Goal: Task Accomplishment & Management: Use online tool/utility

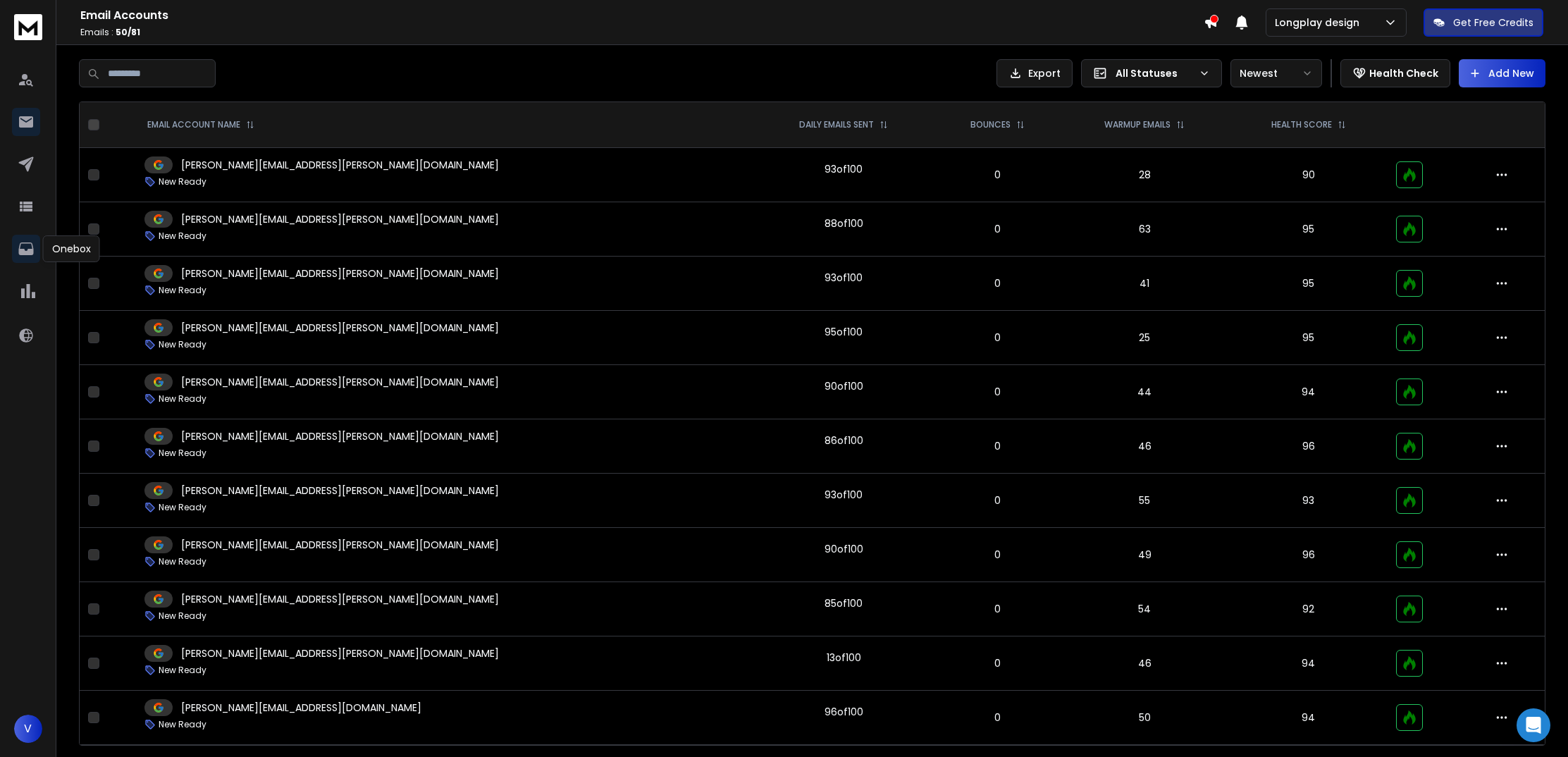
click at [16, 240] on link at bounding box center [26, 249] width 28 height 28
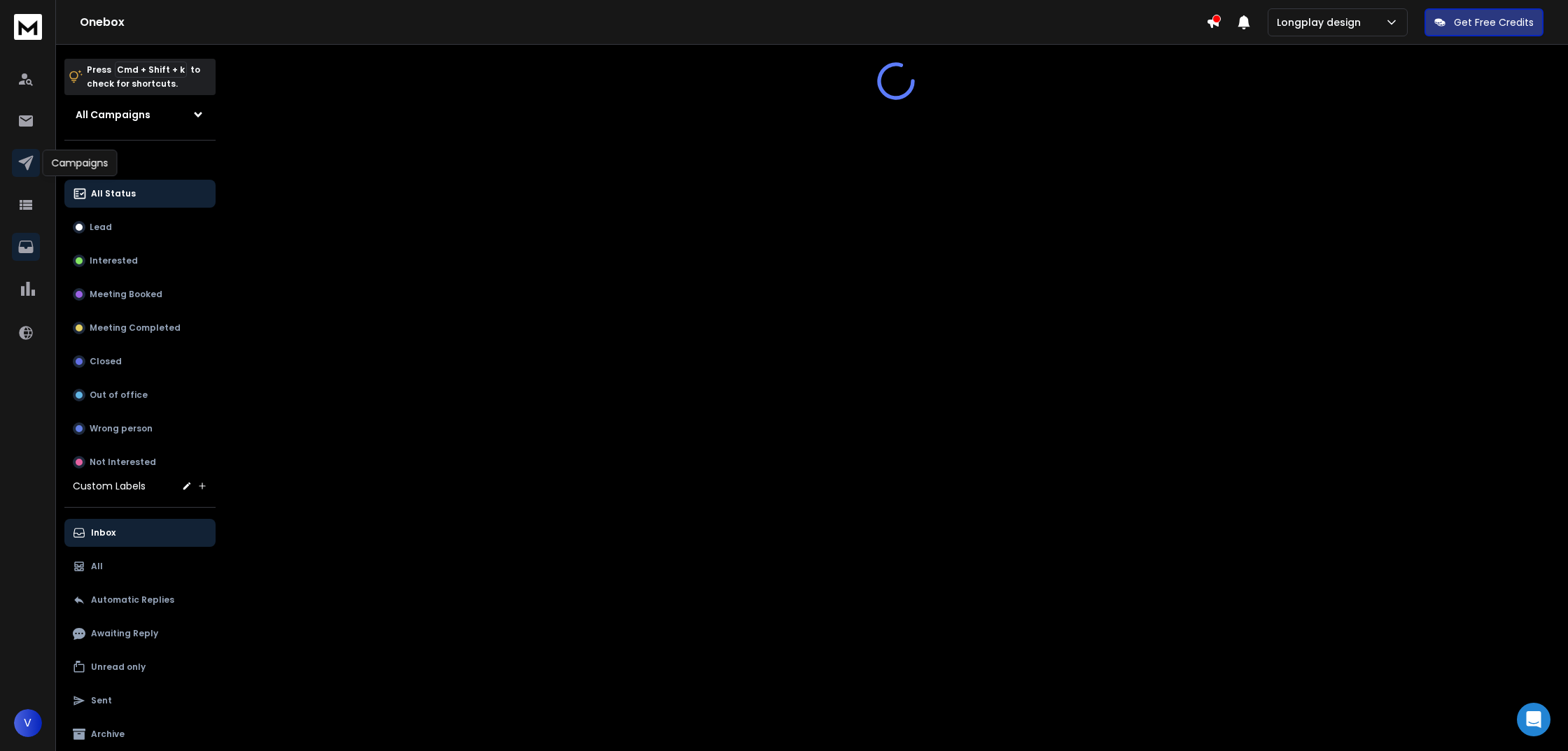
click at [26, 160] on icon at bounding box center [26, 163] width 15 height 15
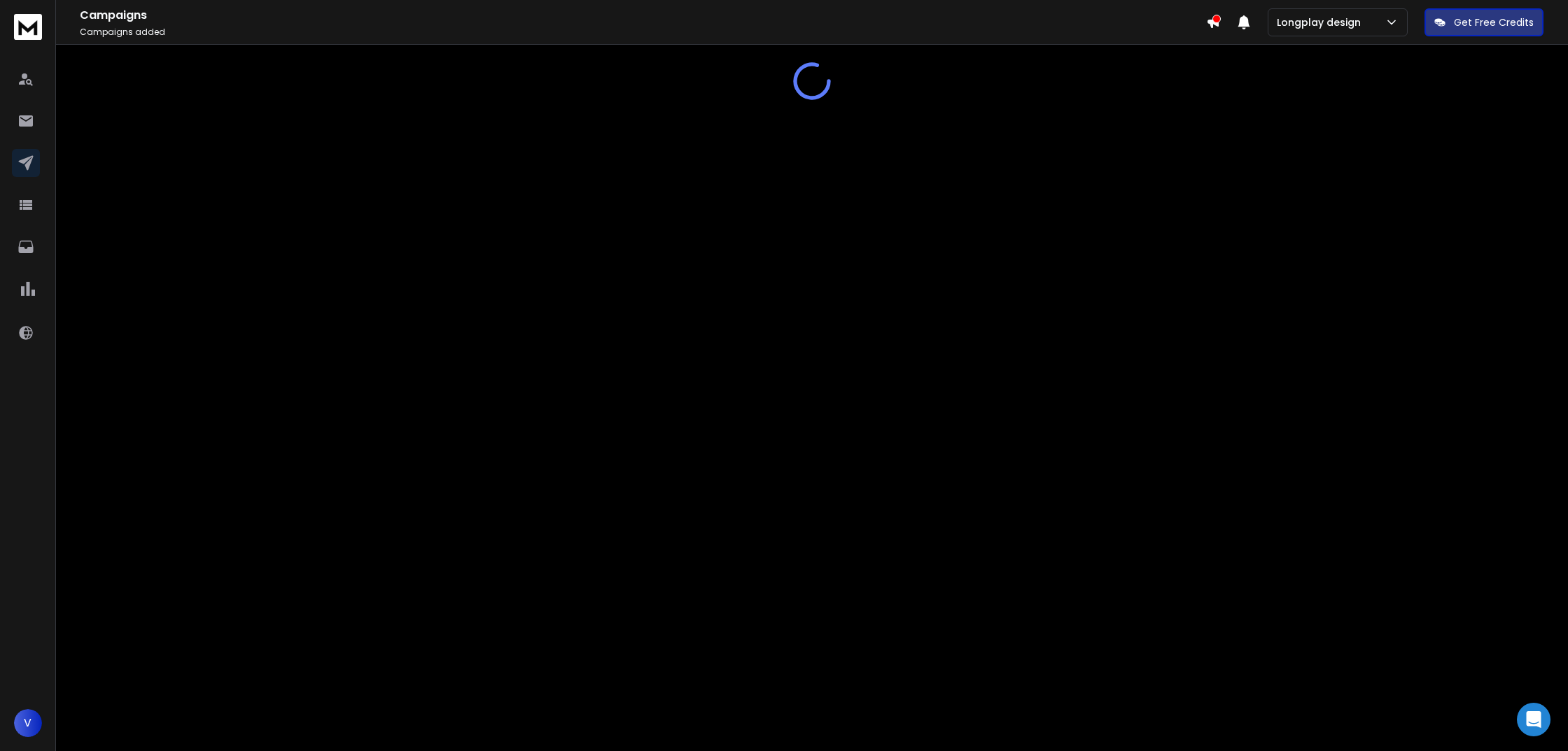
click at [40, 17] on img at bounding box center [27, 27] width 28 height 26
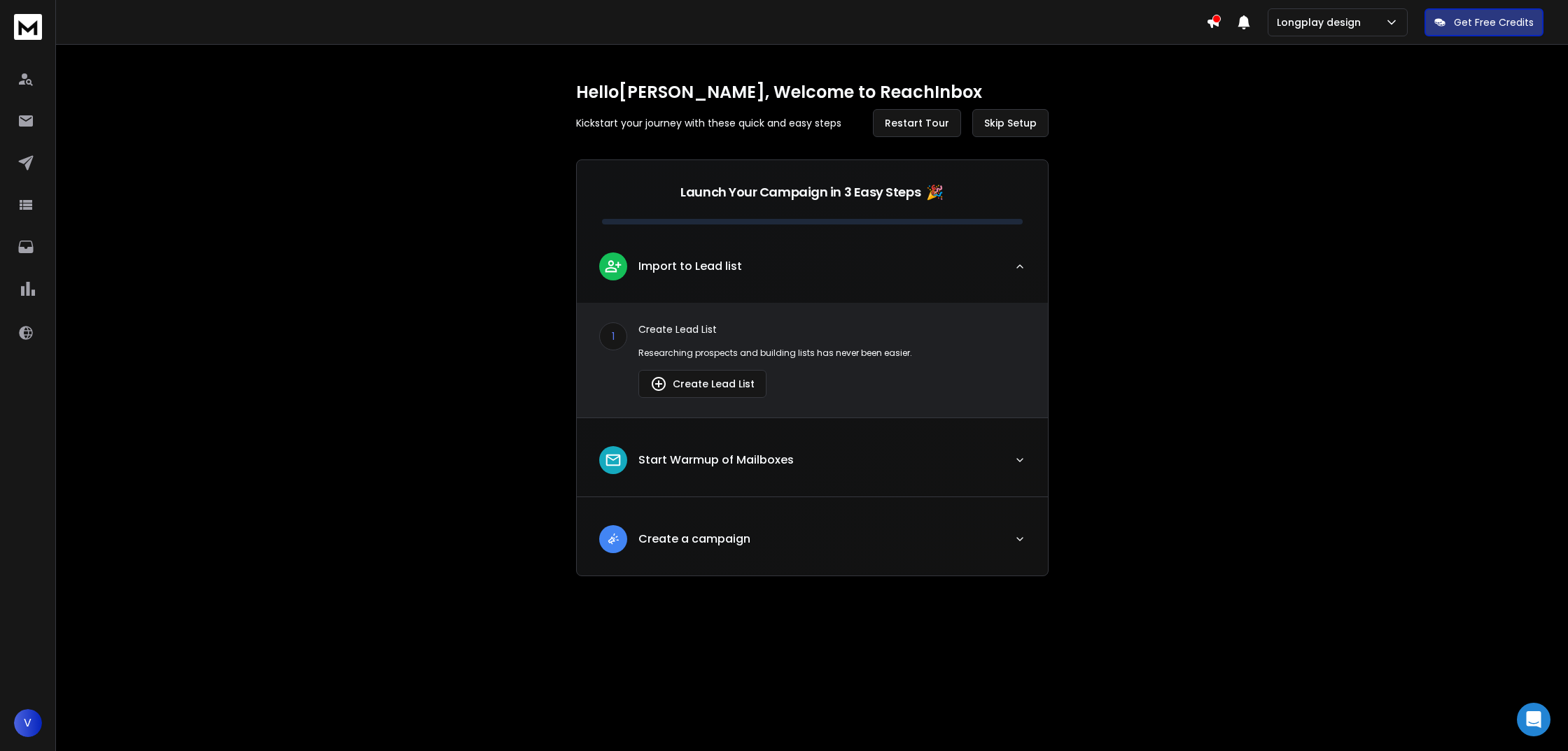
click at [167, 148] on div "Hello Vibhor , Welcome to ReachInbox Kickstart your journey with these quick an…" at bounding box center [812, 329] width 1467 height 540
click at [25, 158] on icon at bounding box center [26, 163] width 15 height 15
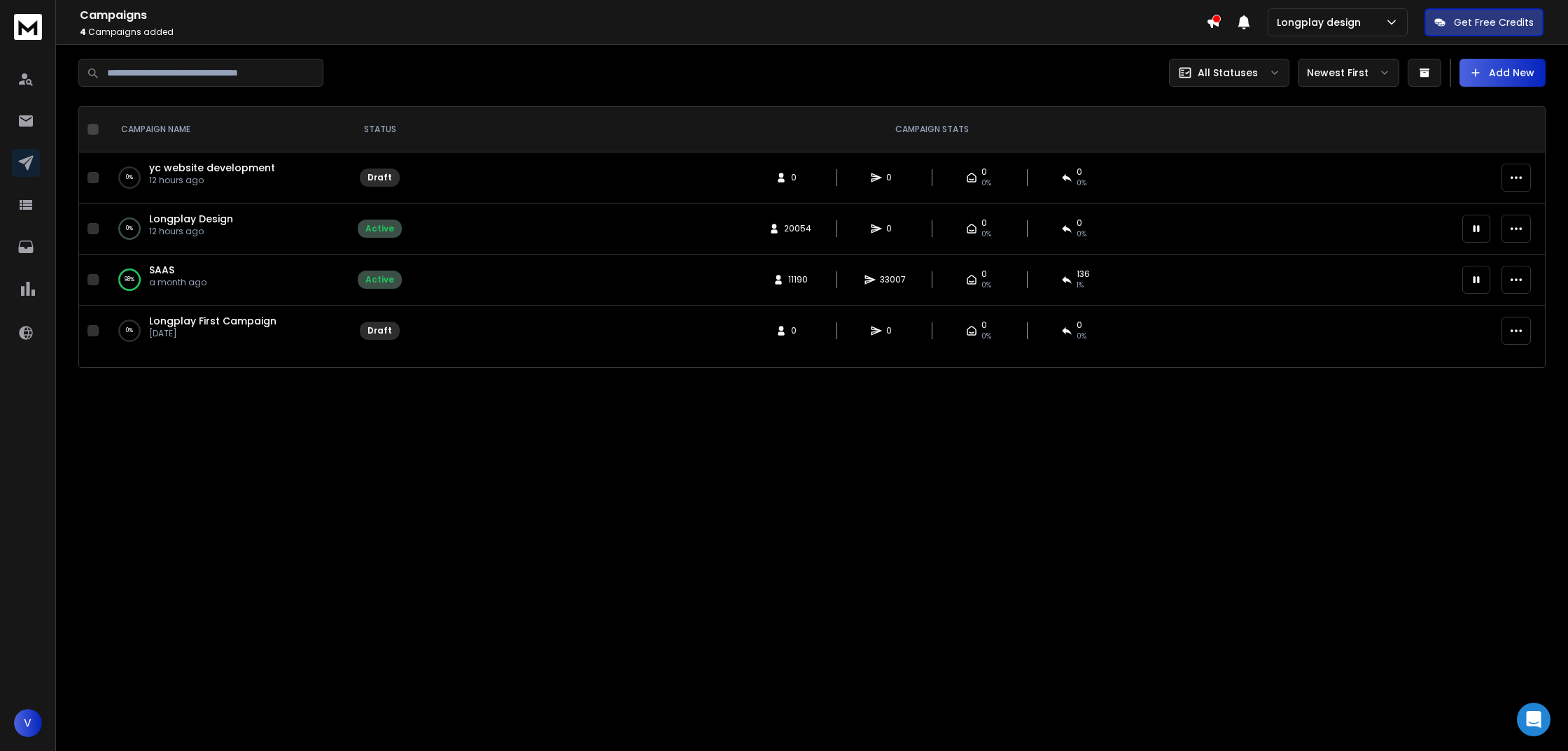
click at [438, 281] on div "11190 33007 0 0% 136 1 %" at bounding box center [931, 280] width 1026 height 23
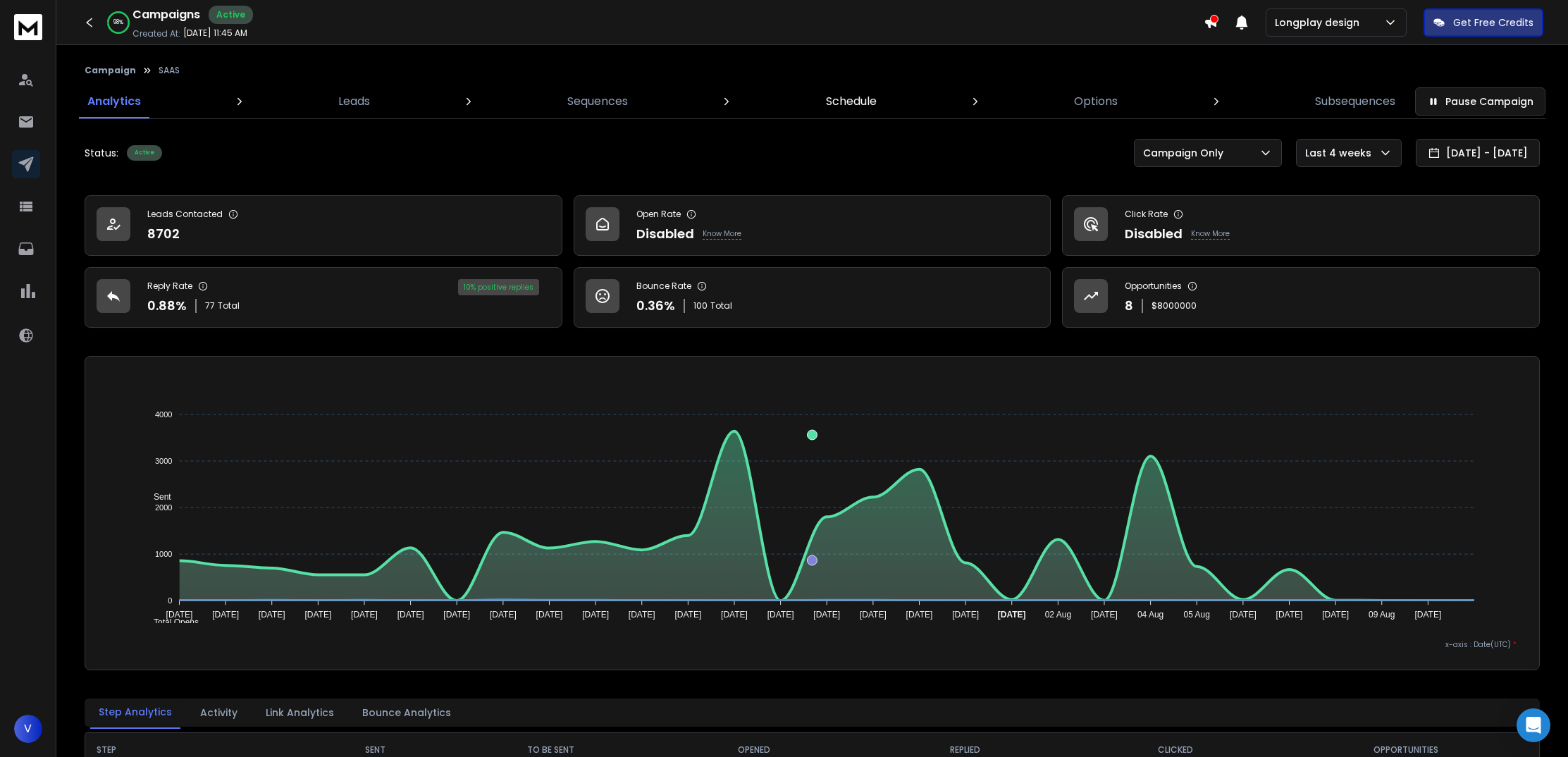
click at [874, 102] on p "Schedule" at bounding box center [851, 102] width 51 height 17
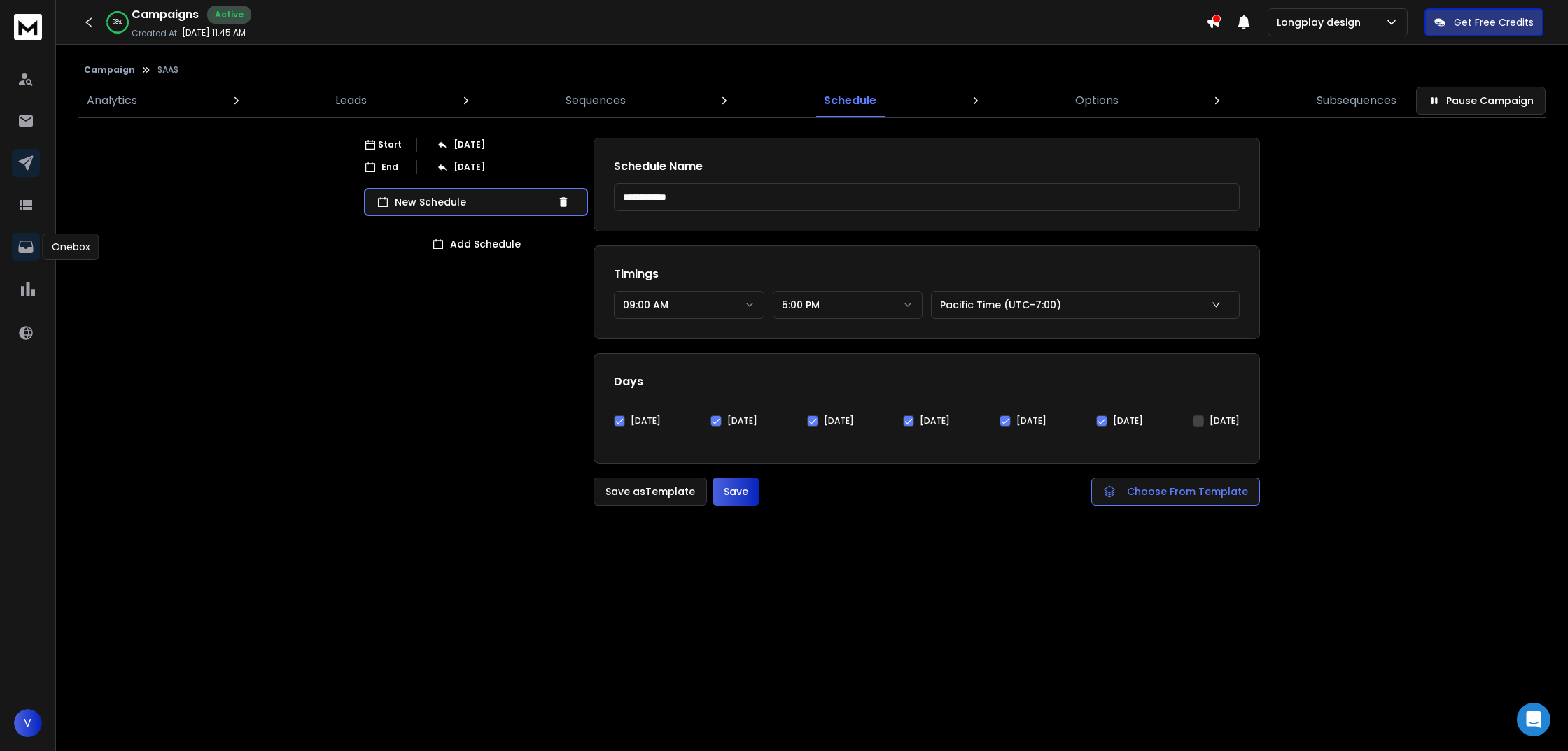
click at [31, 246] on icon at bounding box center [26, 247] width 15 height 13
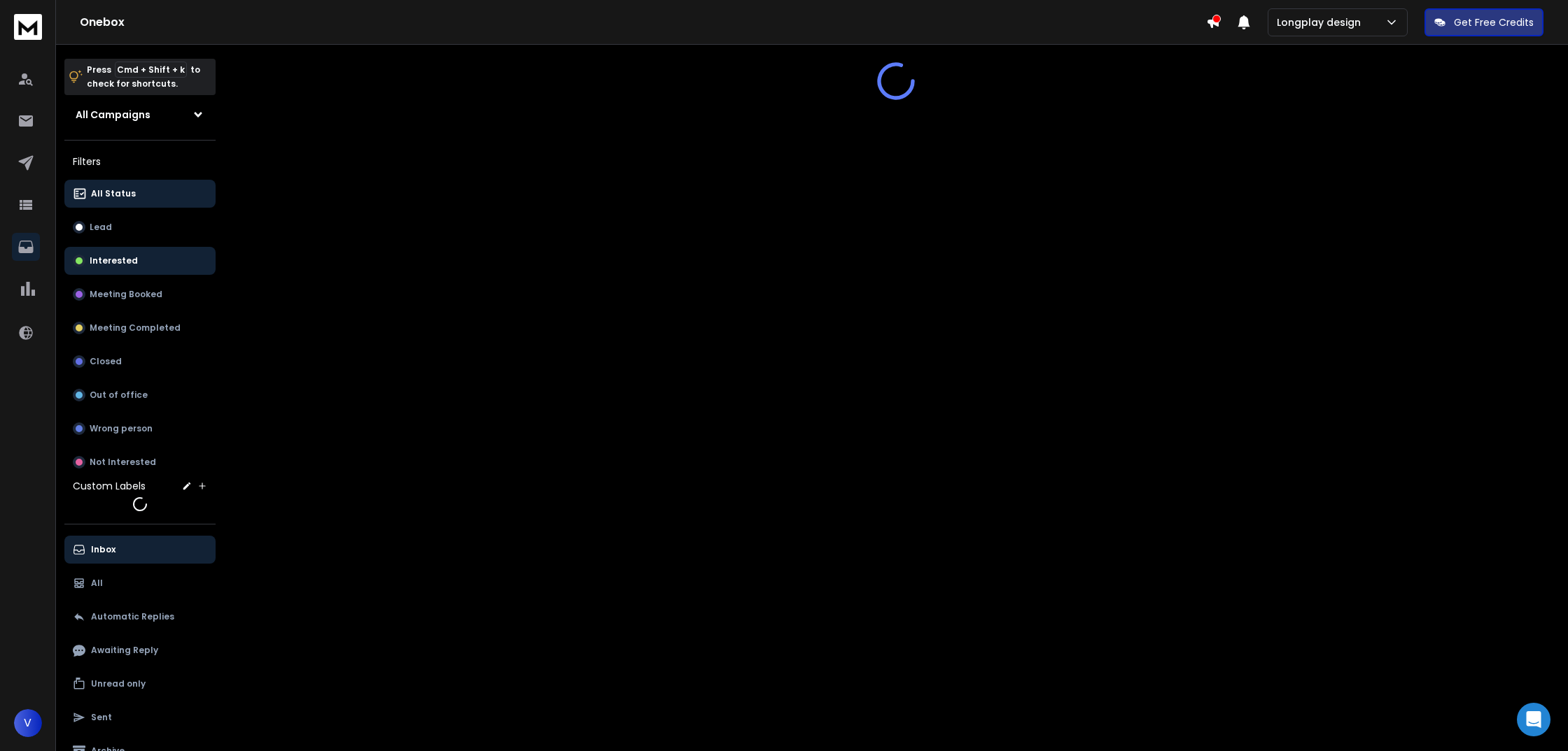
click at [128, 267] on div "Interested" at bounding box center [105, 261] width 65 height 13
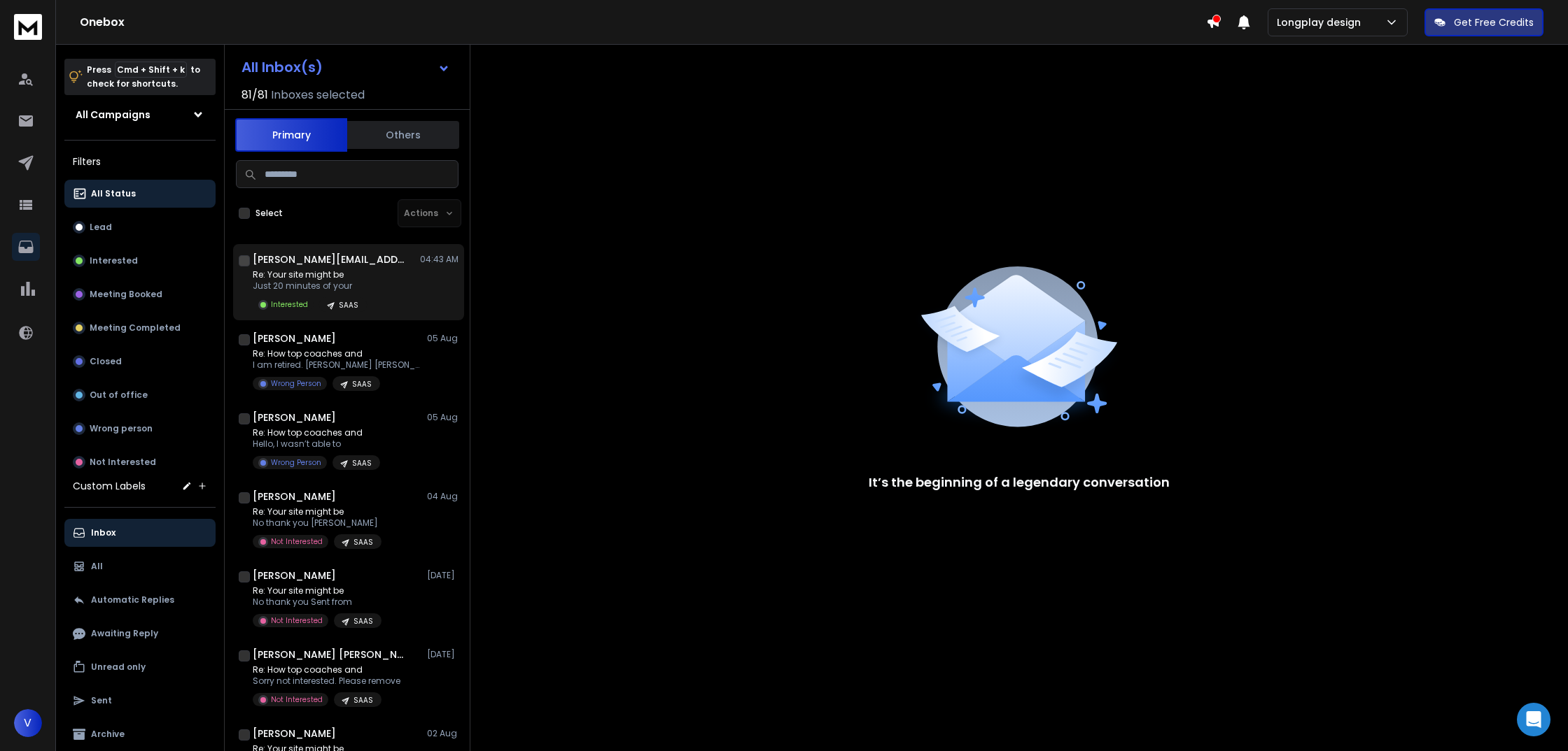
click at [339, 291] on p "Just 20 minutes of your" at bounding box center [309, 286] width 114 height 11
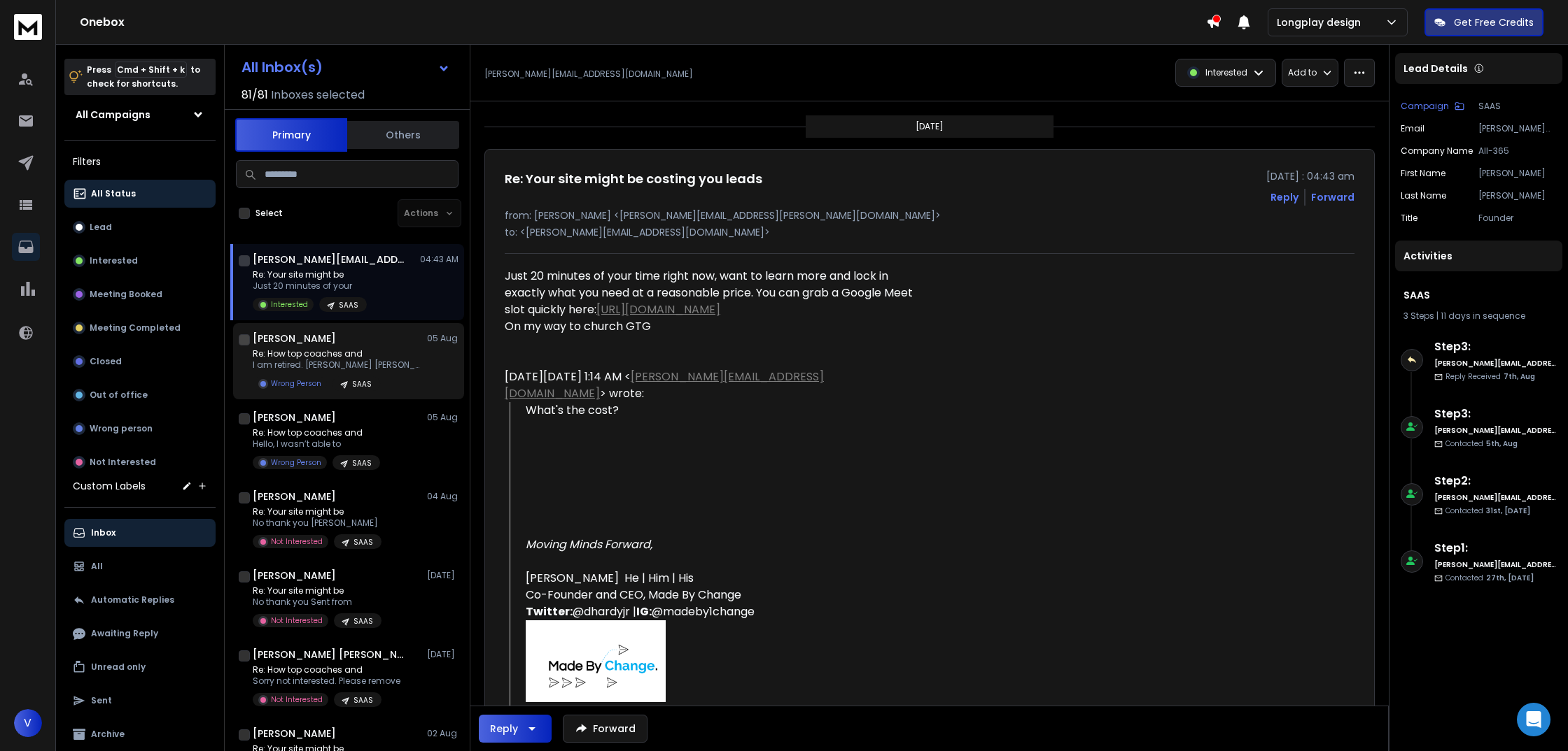
click at [385, 351] on div "Re: How top coaches and I am retired. [PERSON_NAME] [PERSON_NAME] Wrong Person …" at bounding box center [355, 369] width 206 height 43
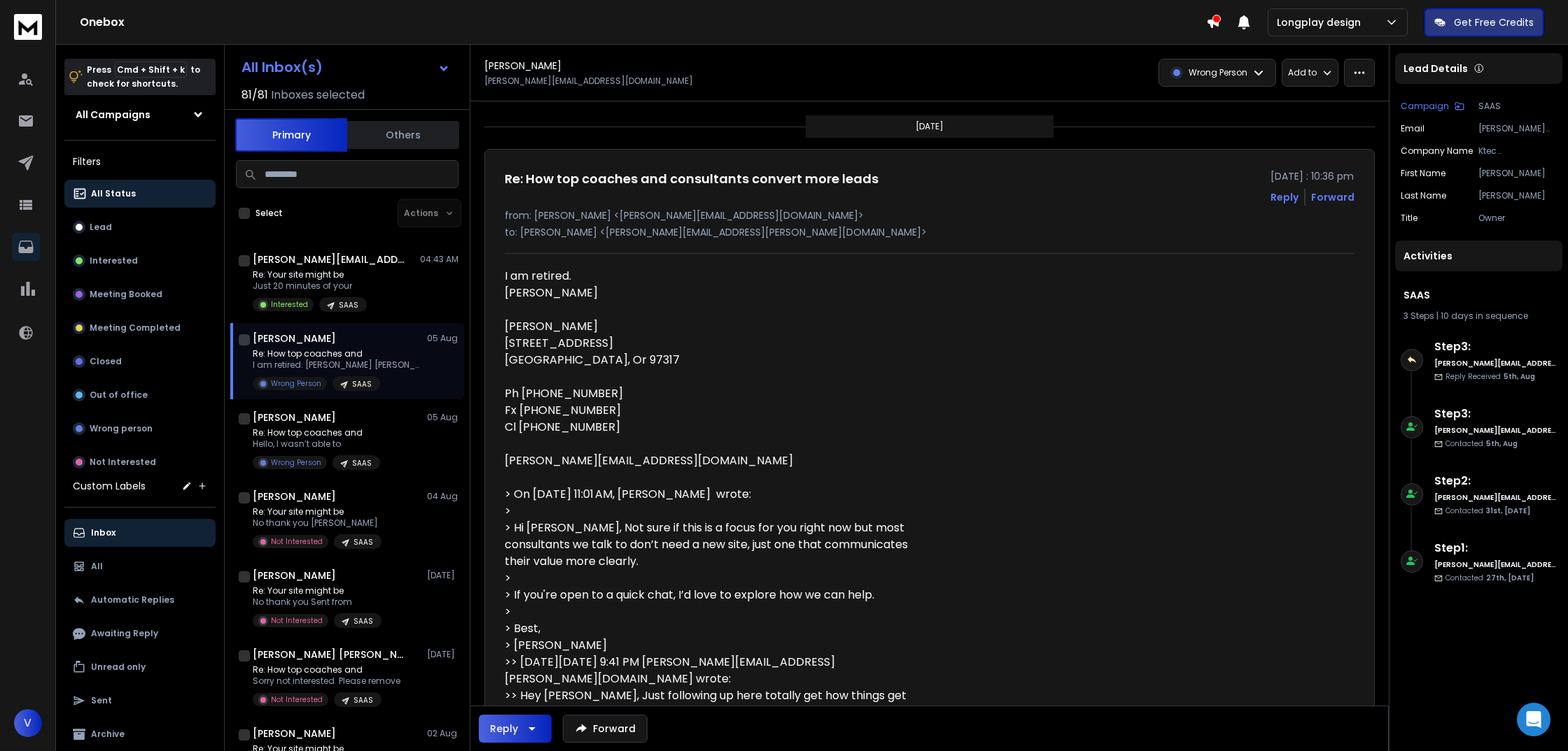
click at [538, 296] on div "I am retired. [PERSON_NAME] [STREET_ADDRESS][PERSON_NAME] Ph [PHONE_NUMBER] Fx …" at bounding box center [714, 575] width 420 height 616
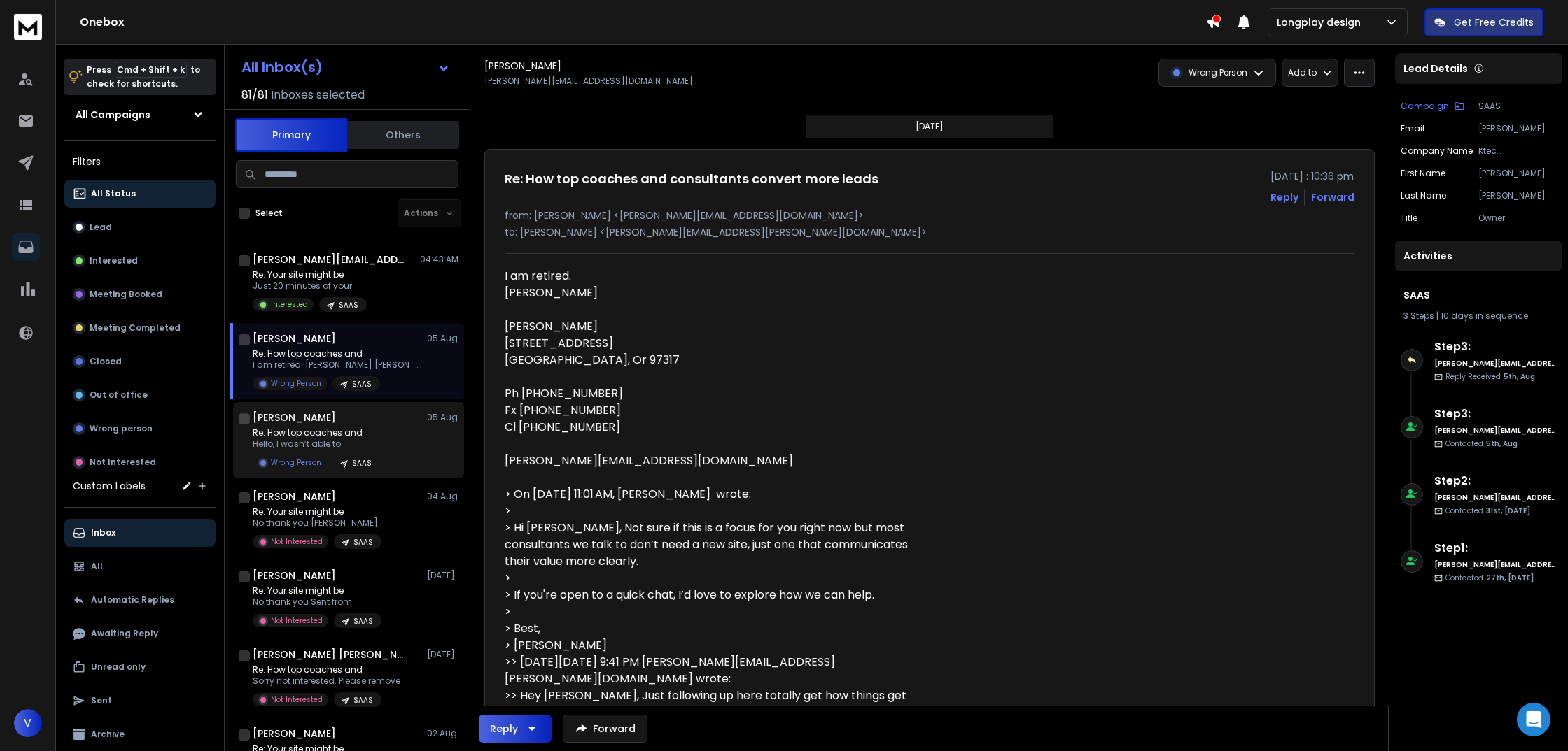
click at [371, 430] on p "Re: How top coaches and" at bounding box center [316, 433] width 127 height 11
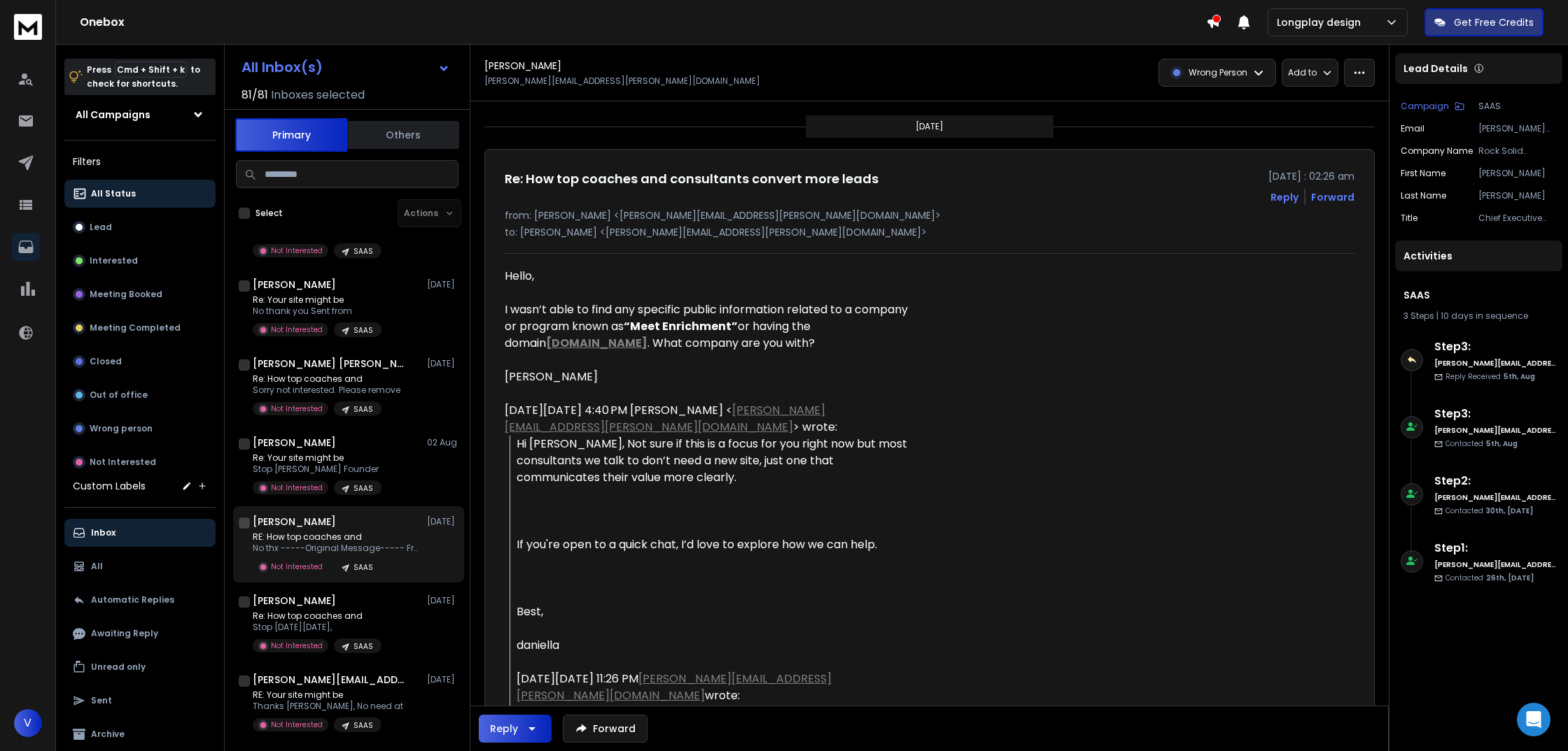
scroll to position [517, 0]
